Goal: Go to known website: Access a specific website the user already knows

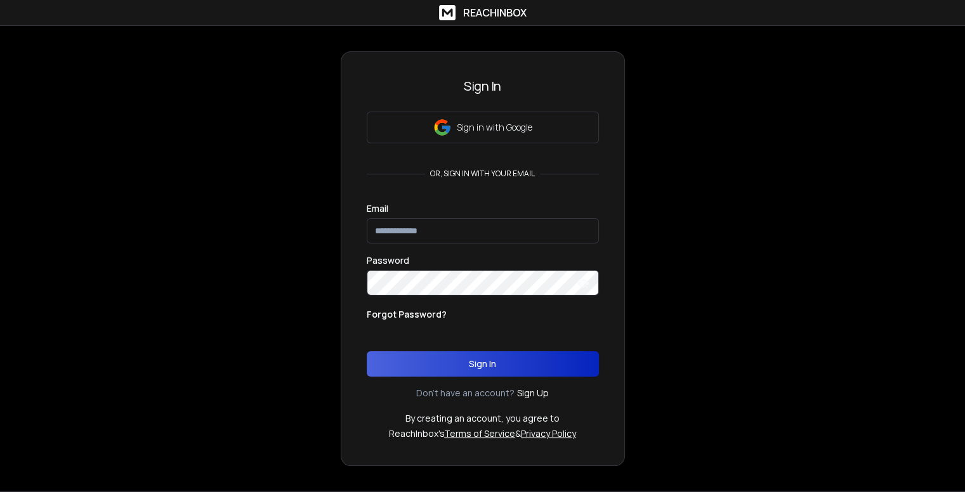
click at [546, 110] on div "Sign In" at bounding box center [483, 94] width 232 height 34
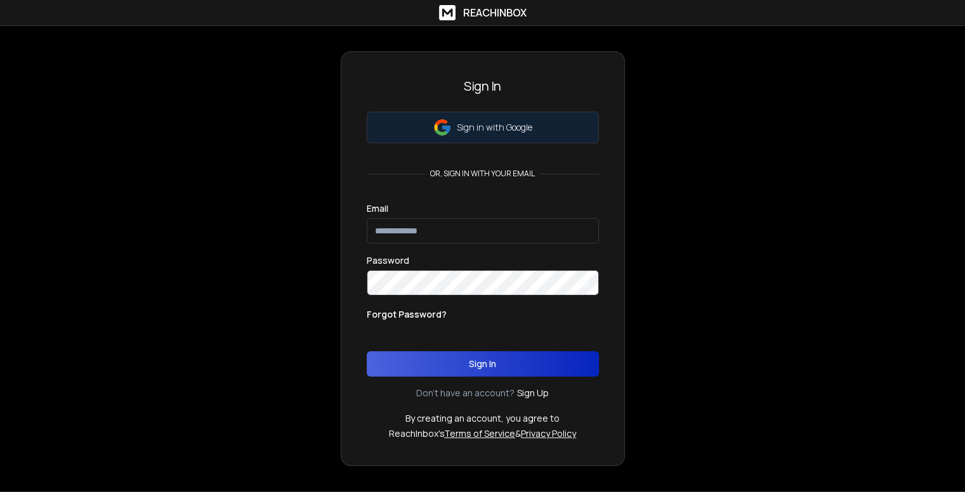
click at [548, 132] on button "Sign in with Google" at bounding box center [483, 128] width 232 height 32
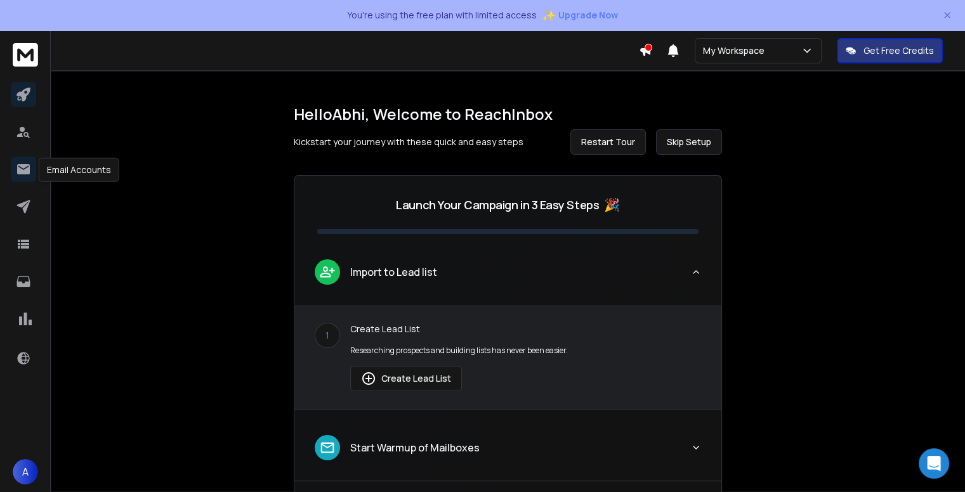
click at [18, 165] on icon at bounding box center [23, 169] width 13 height 10
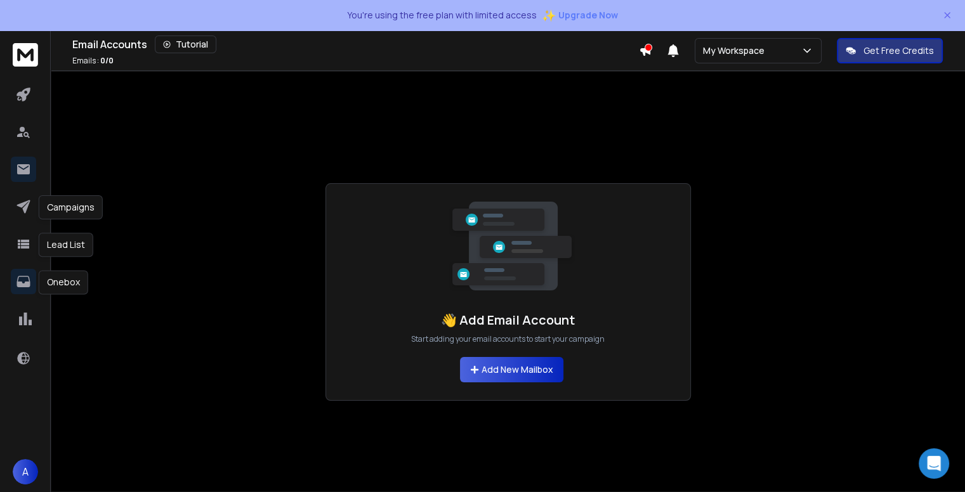
click at [28, 283] on icon at bounding box center [22, 281] width 13 height 11
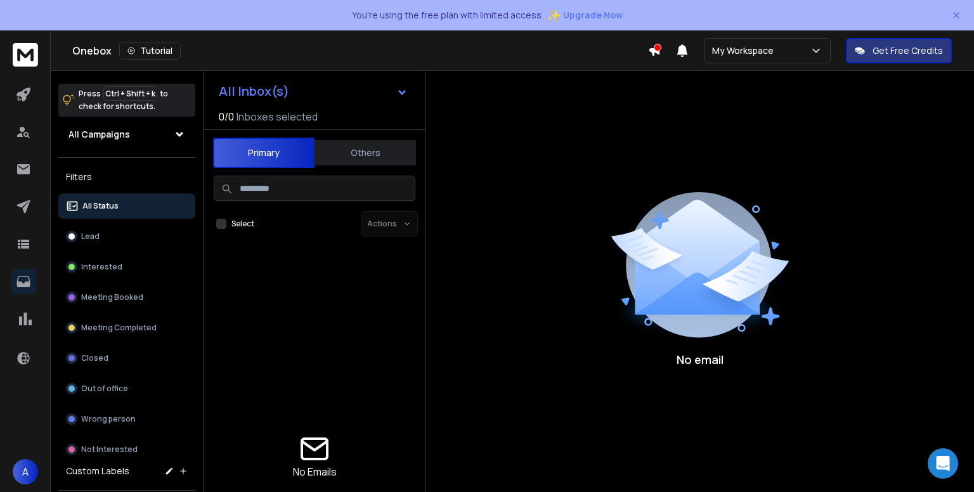
click at [955, 13] on icon "Close notification" at bounding box center [956, 15] width 10 height 10
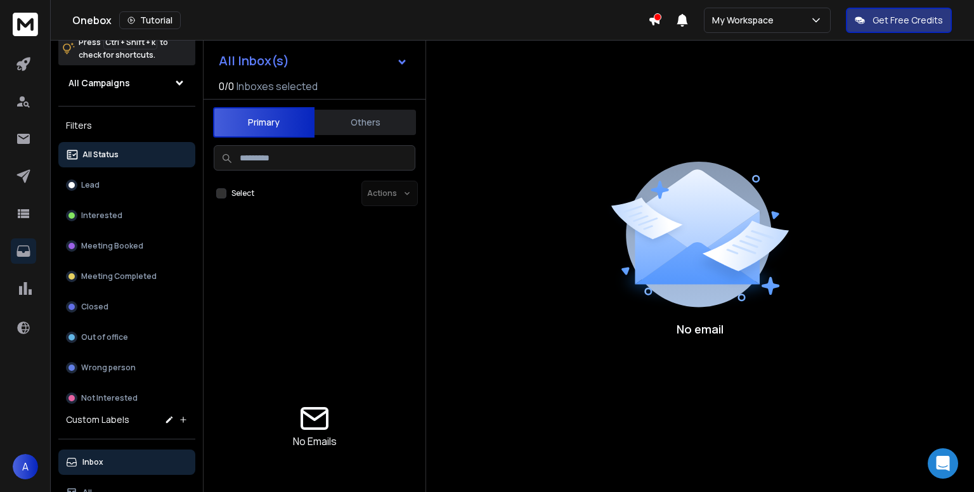
scroll to position [42, 0]
